Goal: Navigation & Orientation: Find specific page/section

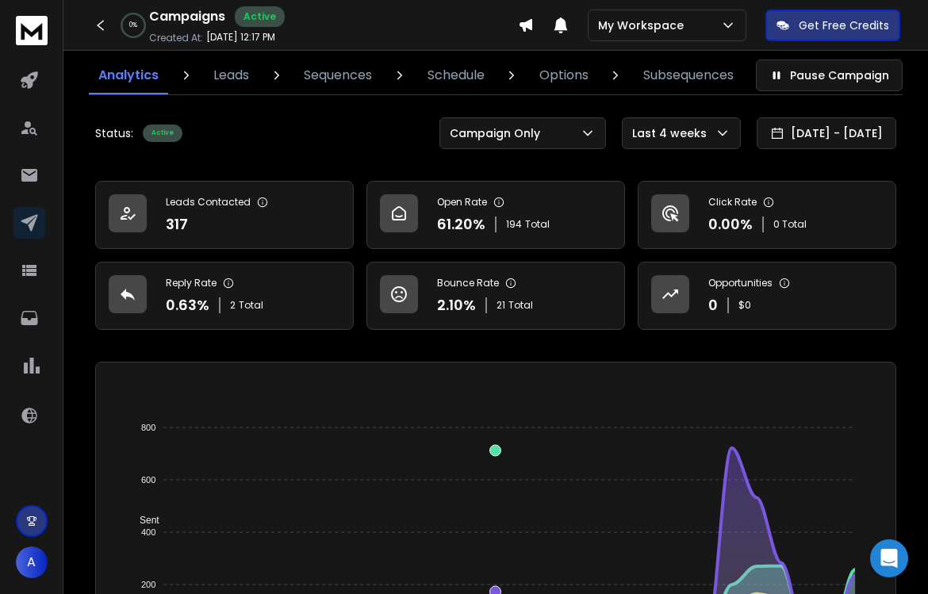
scroll to position [34, 0]
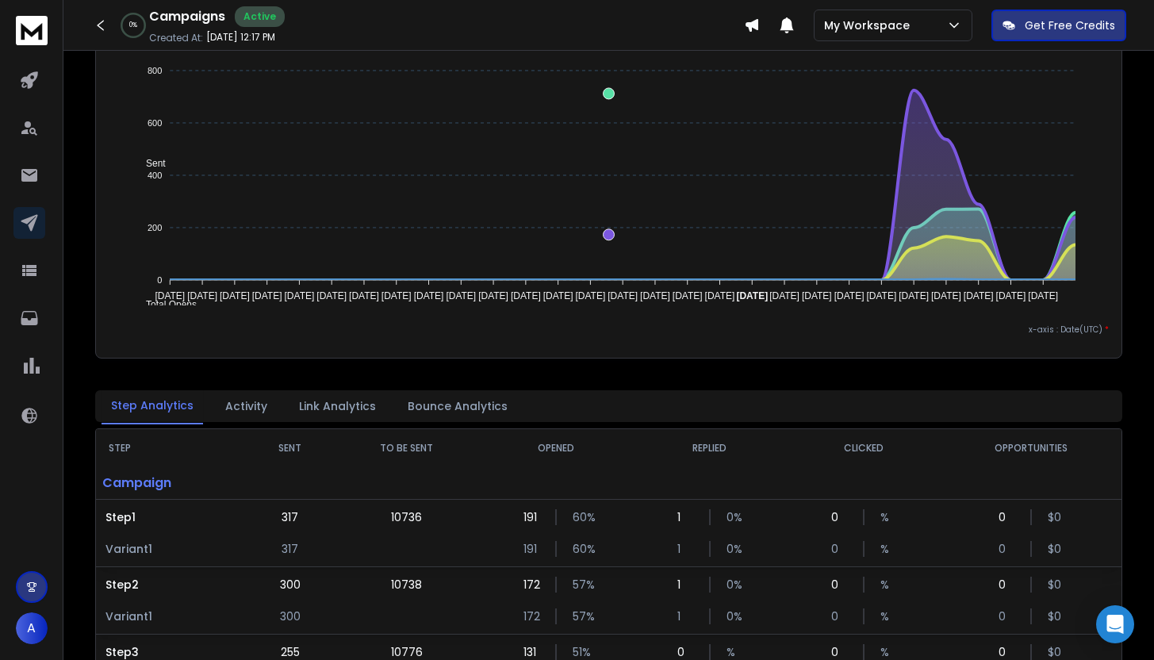
scroll to position [534, 0]
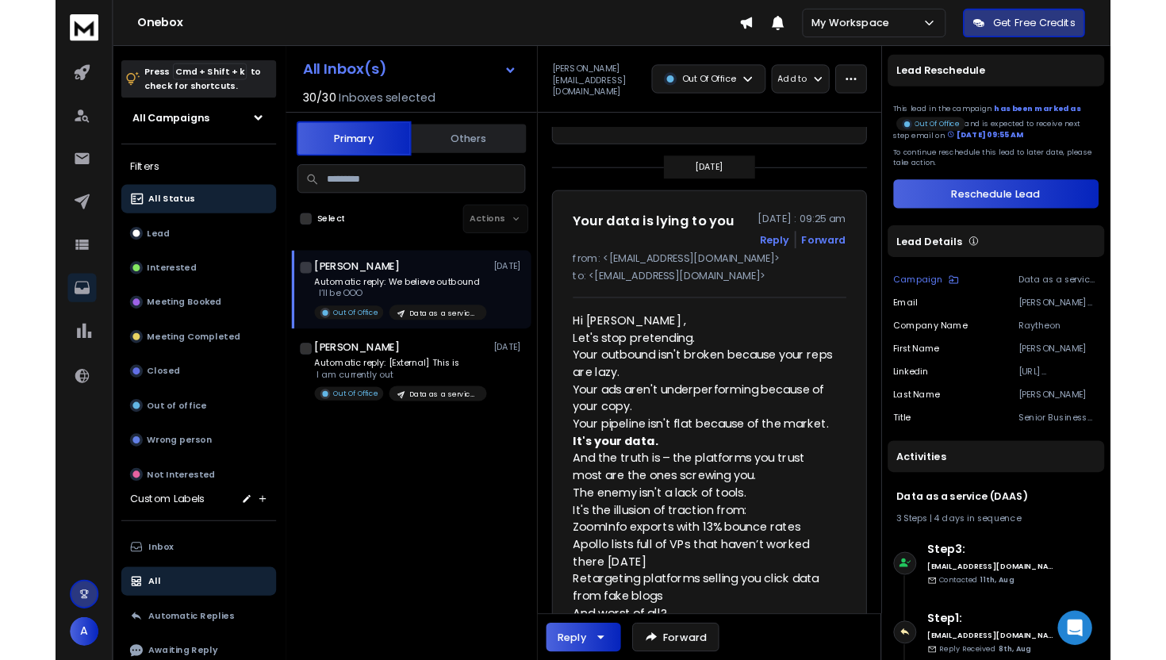
scroll to position [4495, 0]
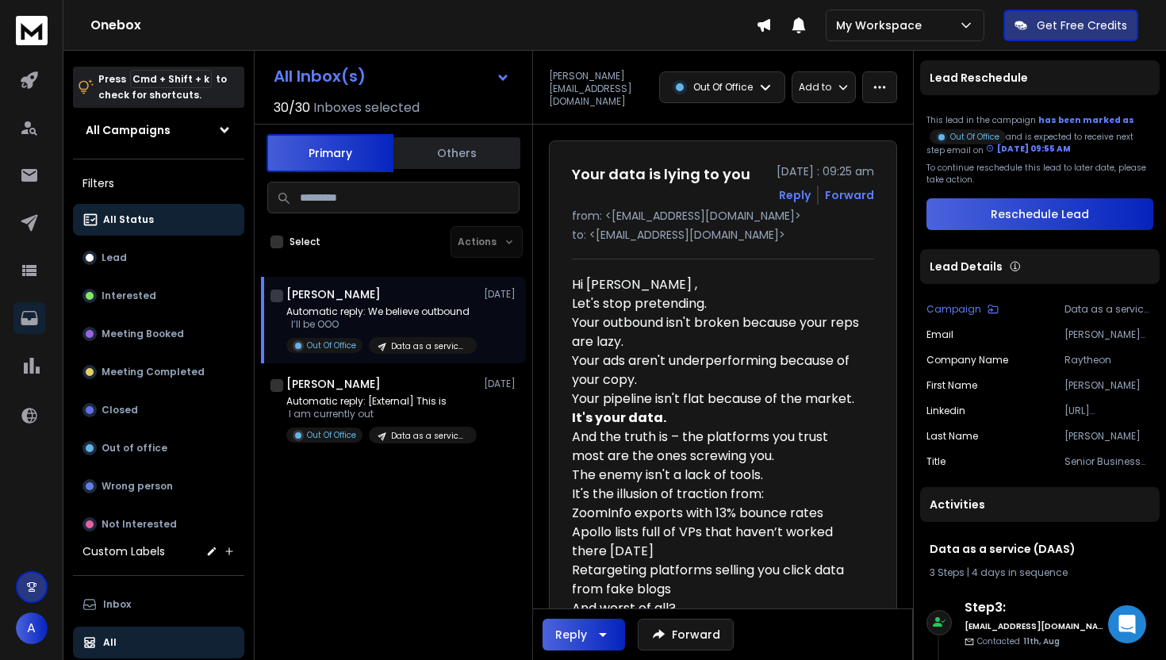
click at [41, 28] on img at bounding box center [32, 30] width 32 height 29
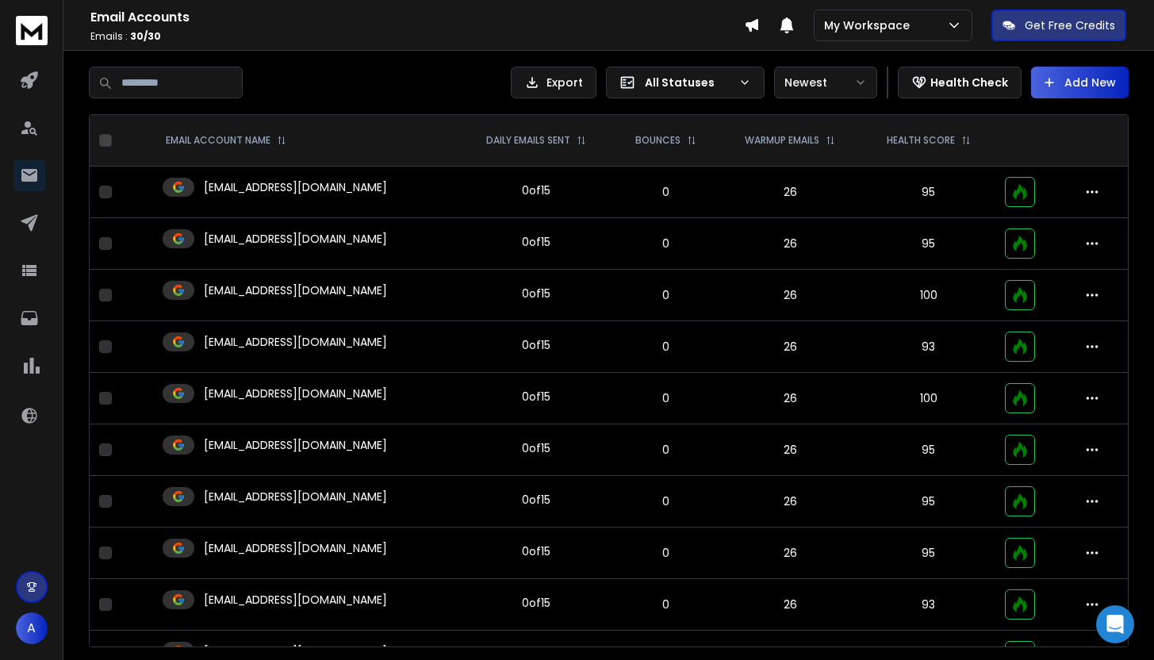
click at [1024, 205] on div at bounding box center [1020, 192] width 30 height 30
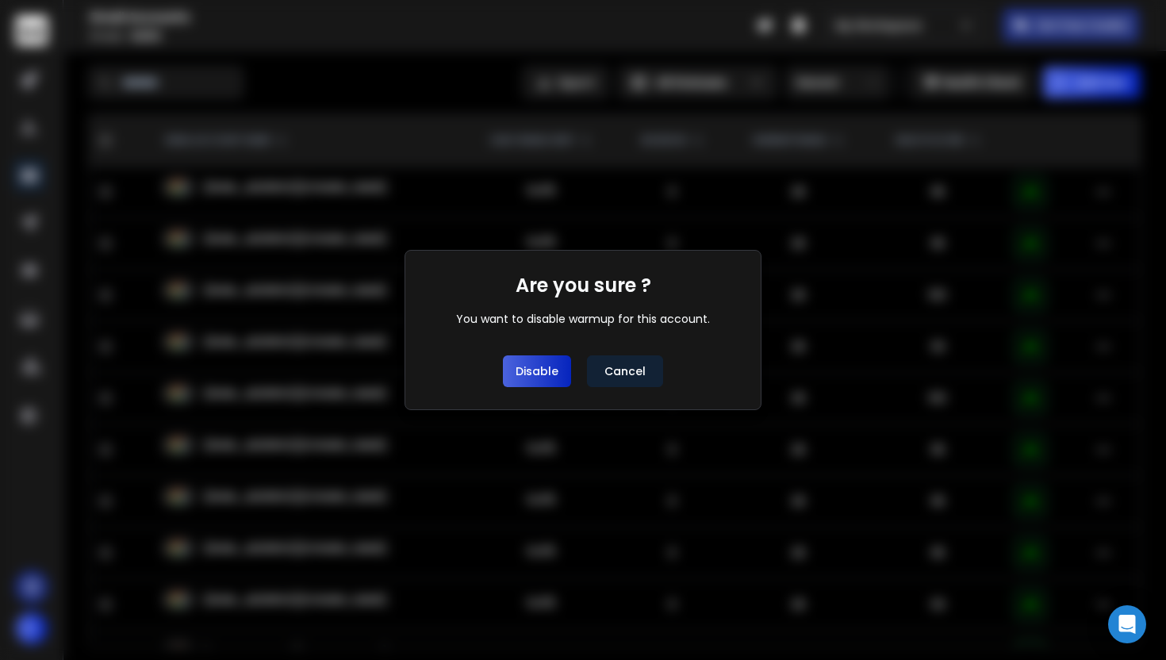
click at [654, 374] on button "Cancel" at bounding box center [625, 371] width 76 height 32
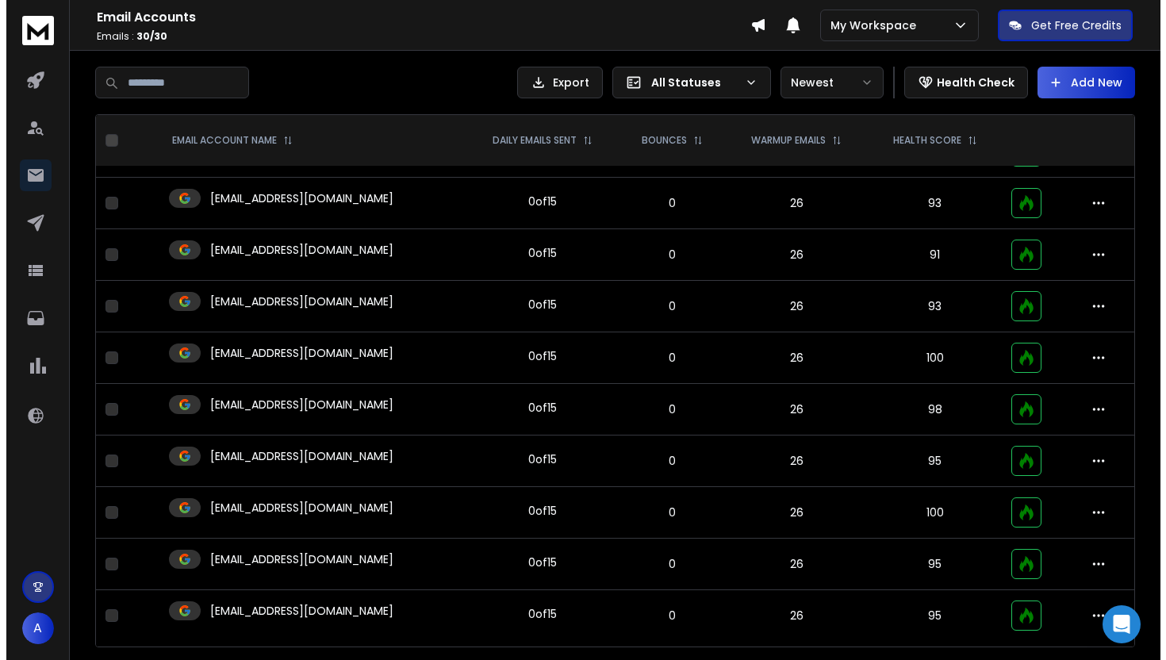
scroll to position [1078, 0]
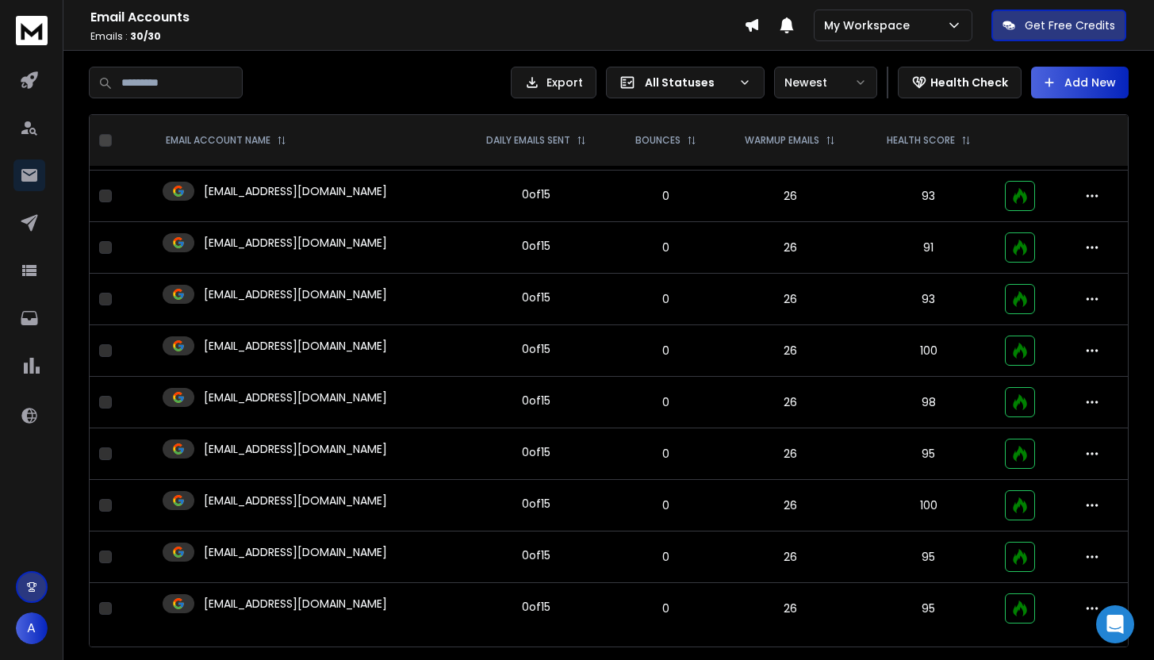
click at [31, 33] on img at bounding box center [32, 30] width 32 height 29
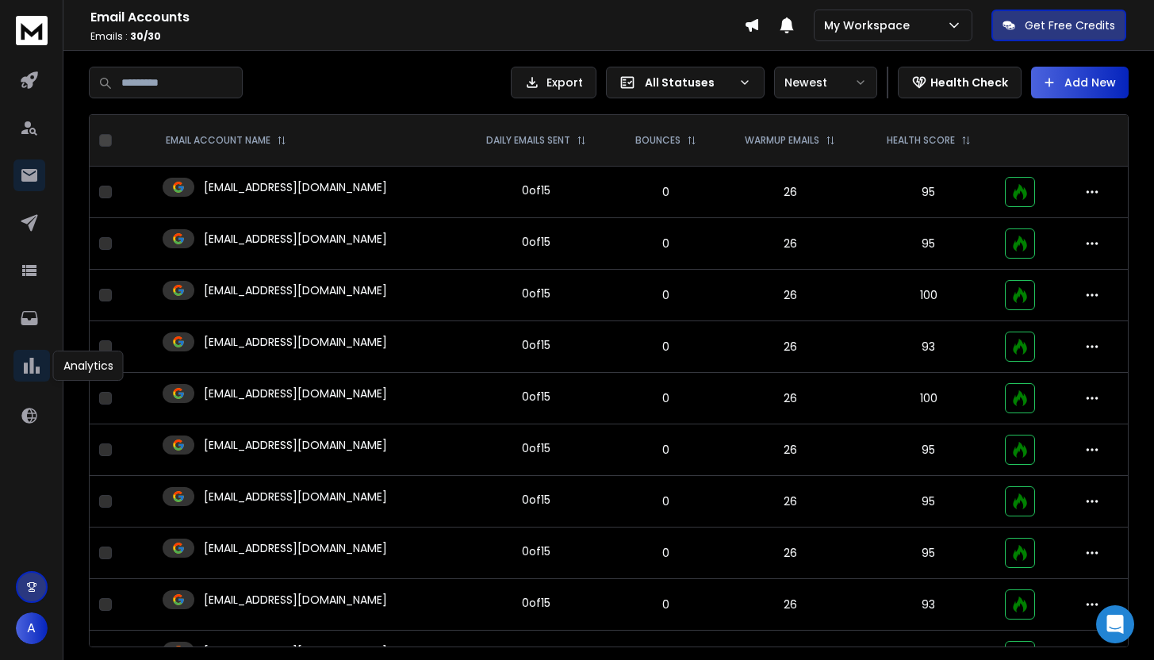
click at [34, 376] on icon at bounding box center [32, 366] width 24 height 24
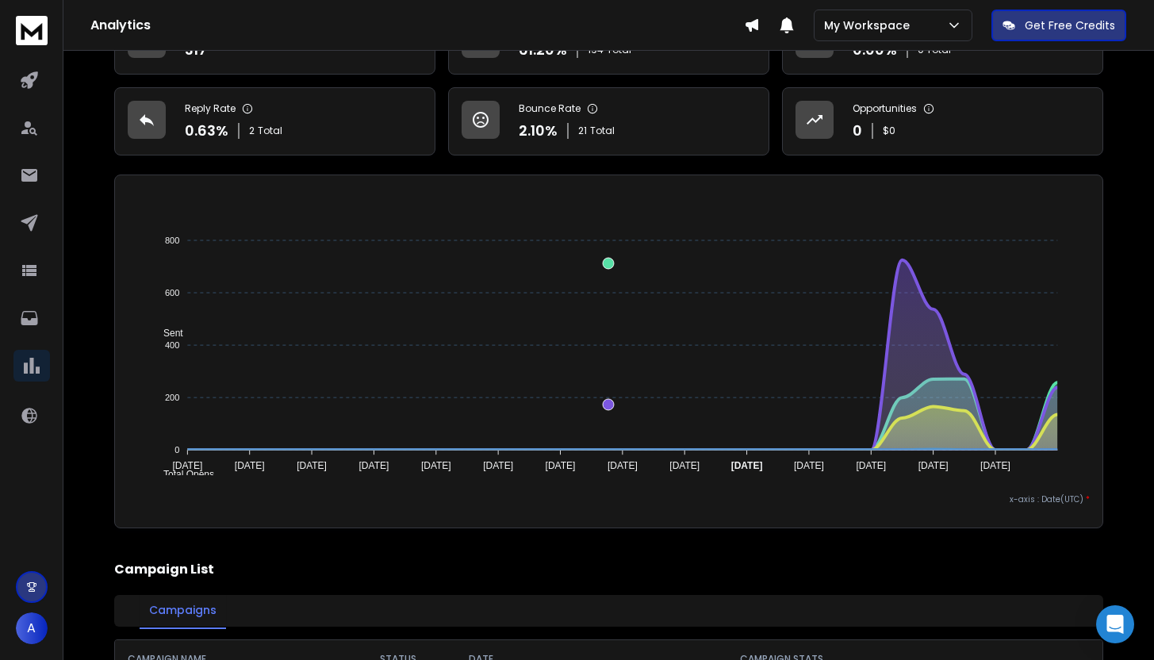
scroll to position [236, 0]
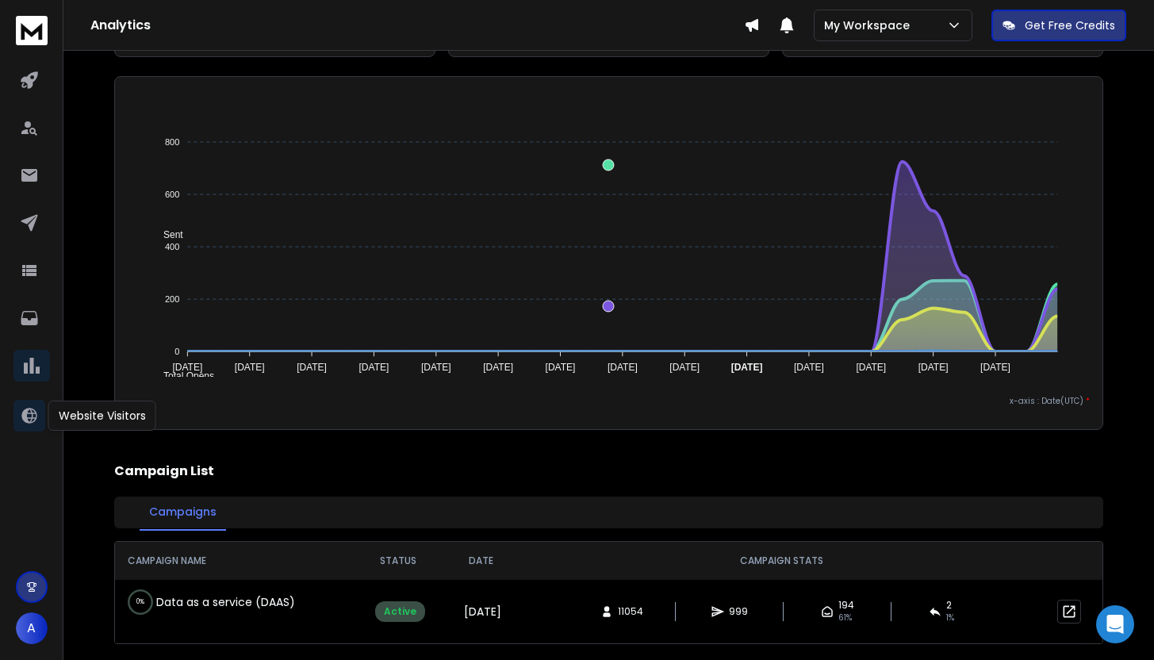
click at [36, 409] on icon at bounding box center [29, 415] width 19 height 19
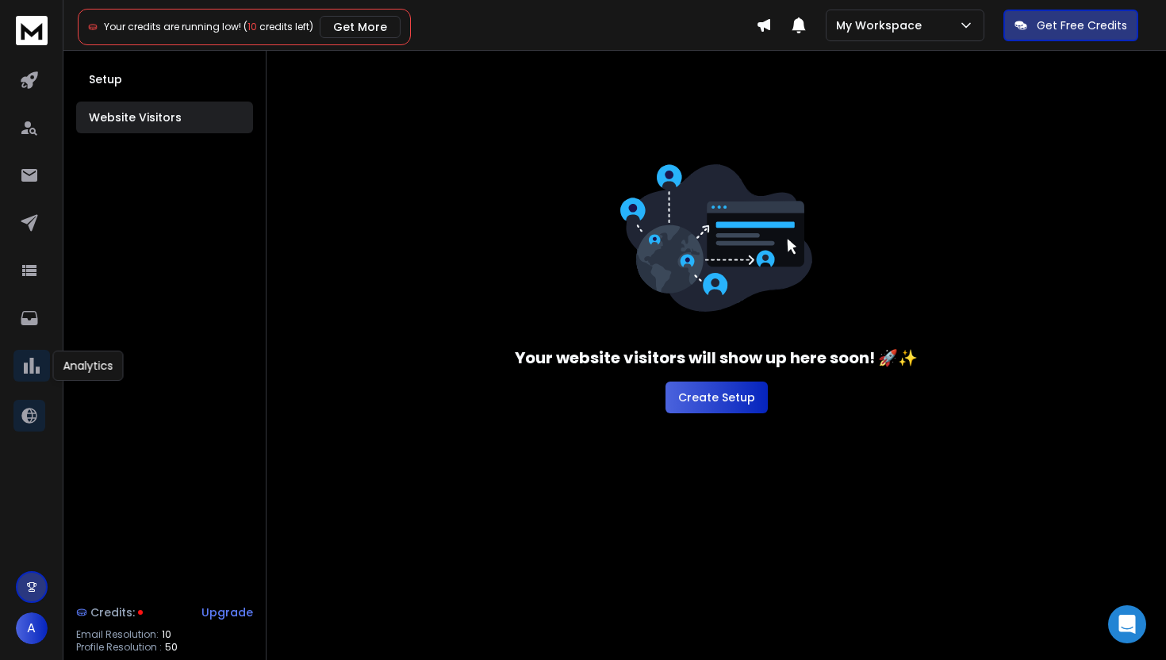
click at [31, 370] on icon at bounding box center [32, 366] width 16 height 16
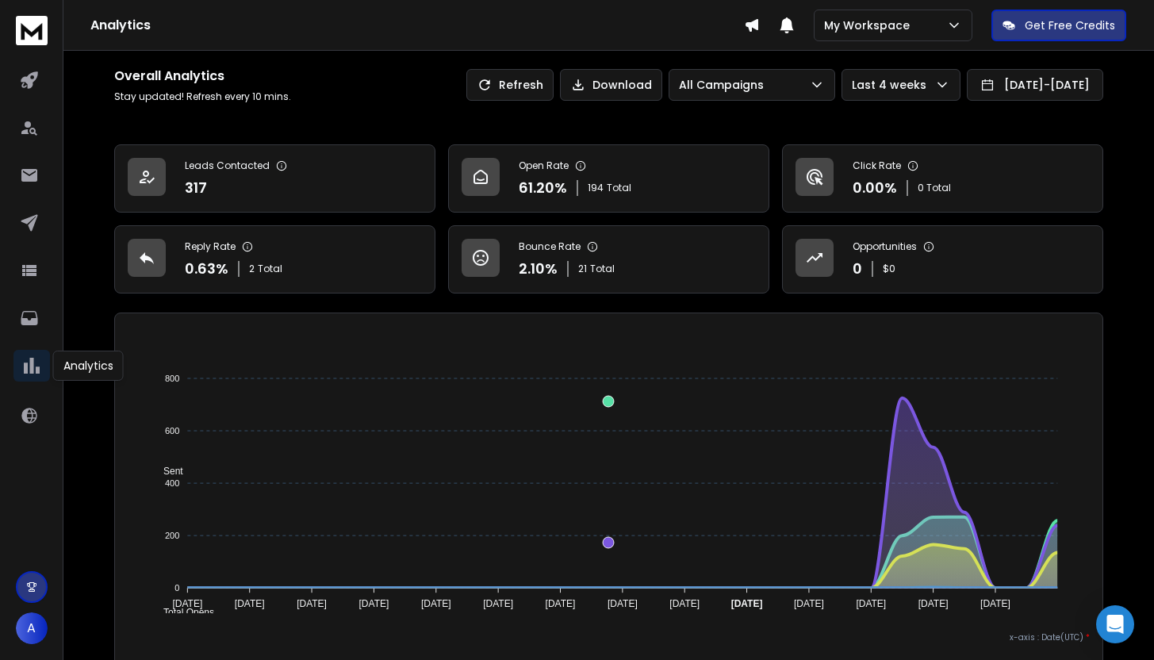
scroll to position [236, 0]
